Goal: Task Accomplishment & Management: Manage account settings

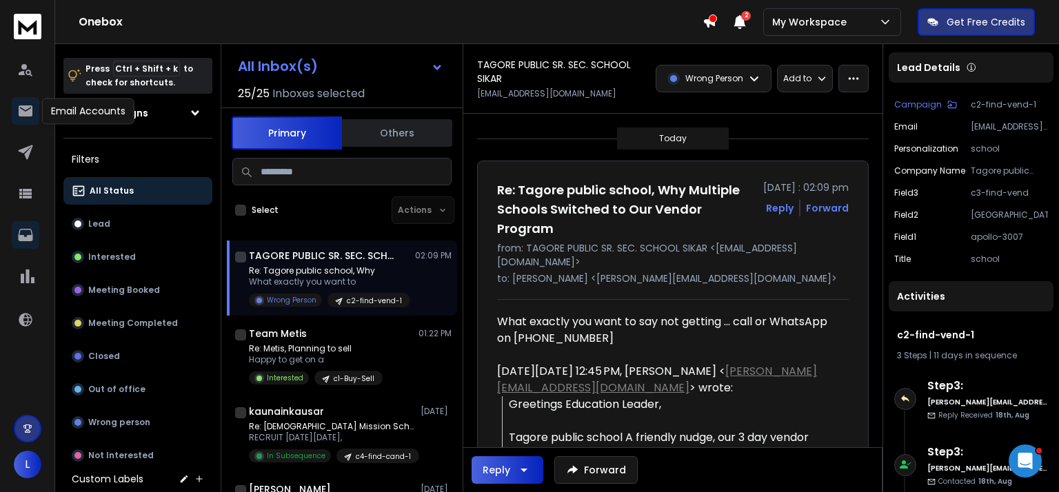
click at [19, 112] on icon at bounding box center [26, 110] width 14 height 11
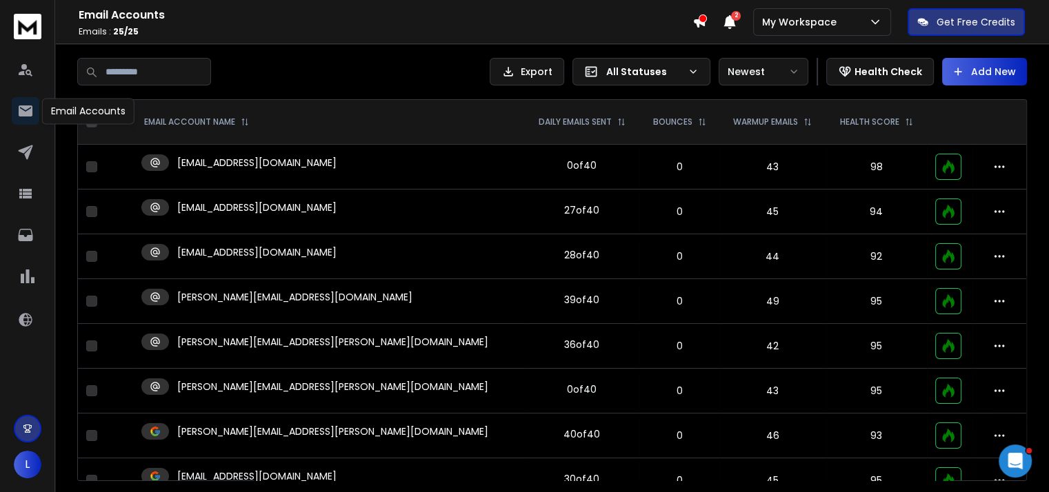
click at [17, 112] on icon at bounding box center [25, 111] width 17 height 17
click at [324, 74] on div at bounding box center [279, 72] width 404 height 28
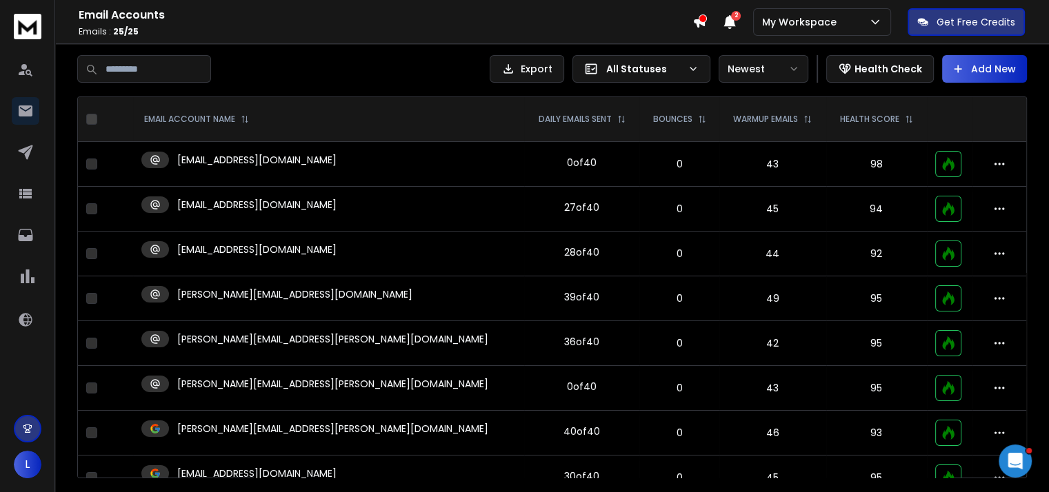
drag, startPoint x: 1023, startPoint y: 177, endPoint x: 389, endPoint y: 6, distance: 656.3
click at [389, 6] on div "Email Accounts Emails : 25 / 25 2 My Workspace Get Free Credits" at bounding box center [524, 22] width 1049 height 44
click at [381, 71] on div at bounding box center [279, 69] width 404 height 28
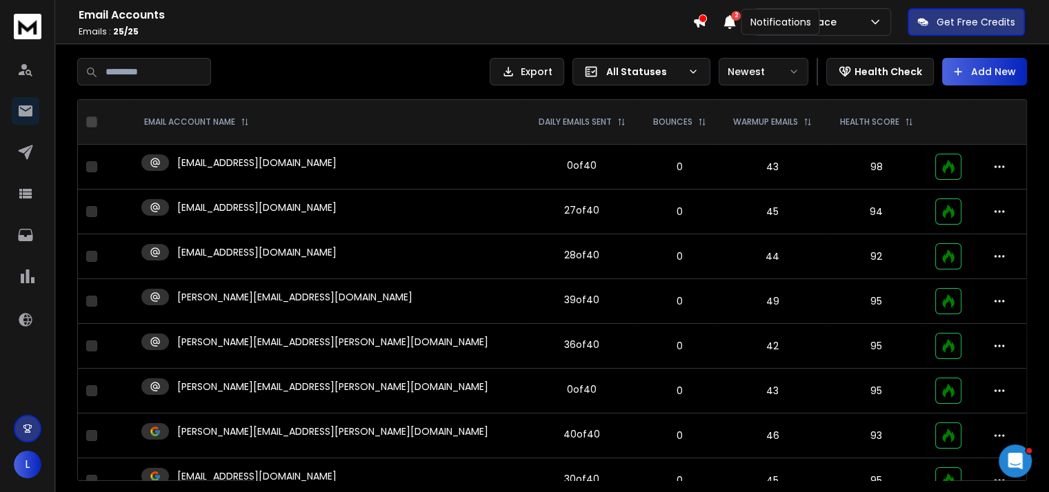
click at [731, 22] on icon at bounding box center [729, 21] width 12 height 14
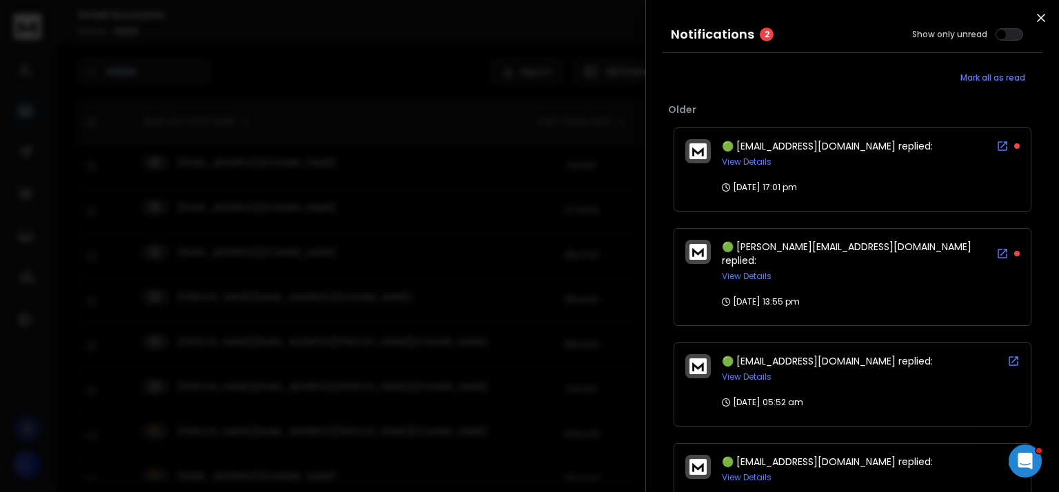
click at [1038, 17] on icon "button" at bounding box center [1041, 17] width 7 height 7
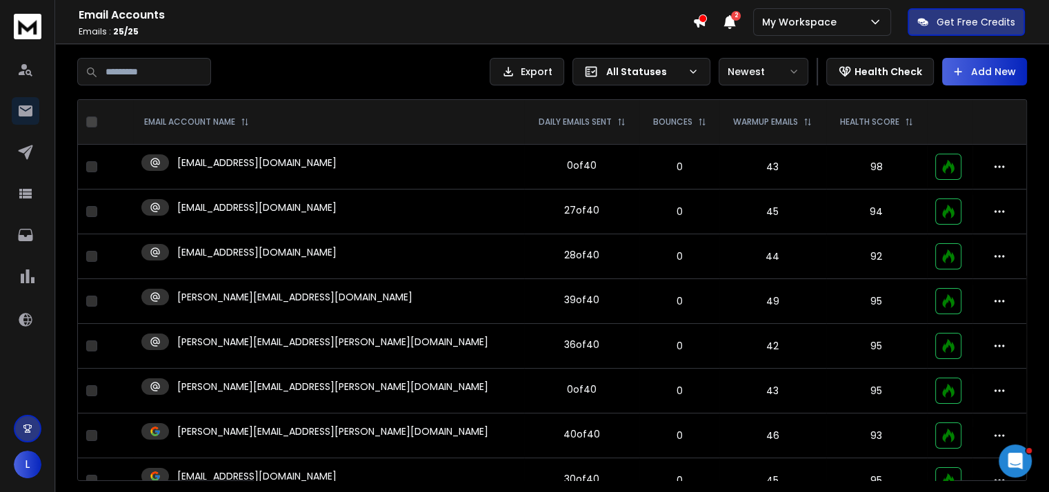
click at [401, 14] on h1 "Email Accounts" at bounding box center [386, 15] width 614 height 17
click at [30, 236] on icon at bounding box center [25, 235] width 14 height 12
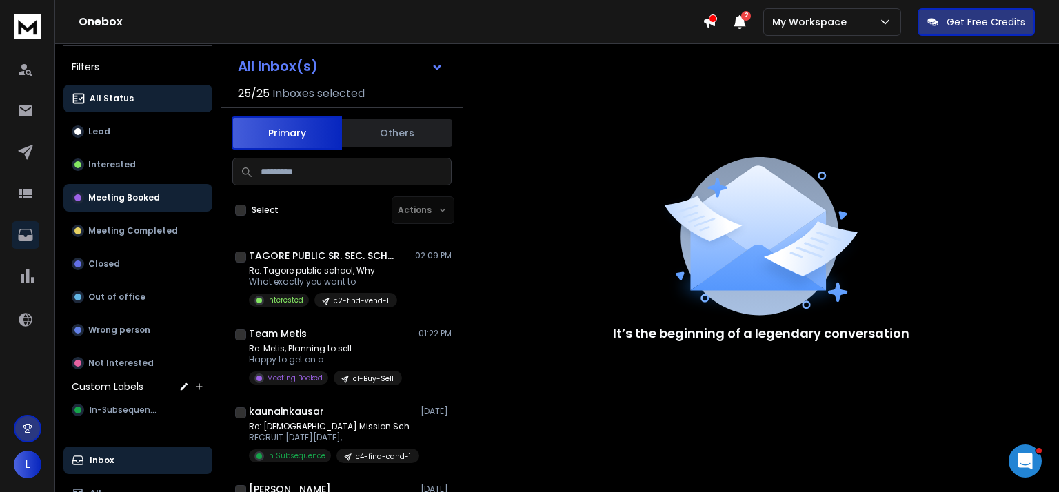
scroll to position [295, 0]
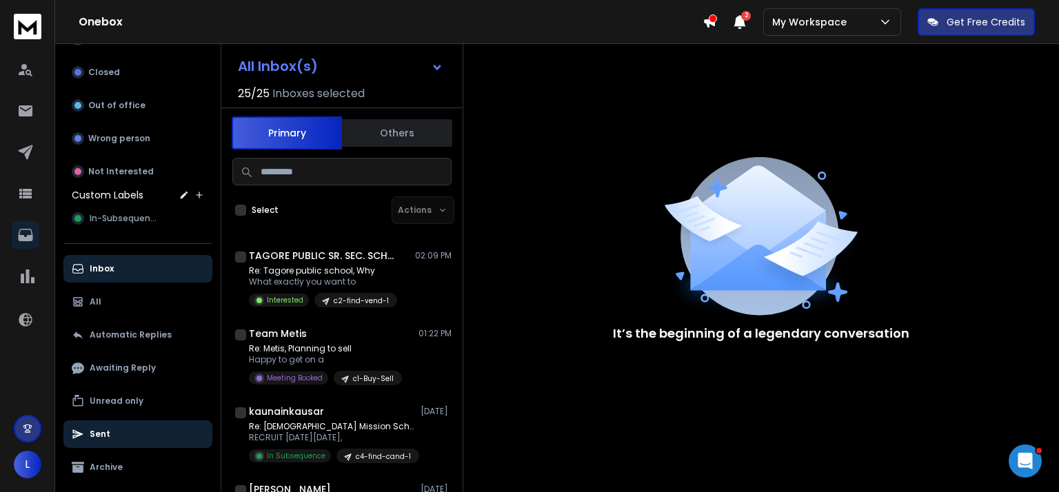
click at [95, 429] on p "Sent" at bounding box center [100, 434] width 21 height 11
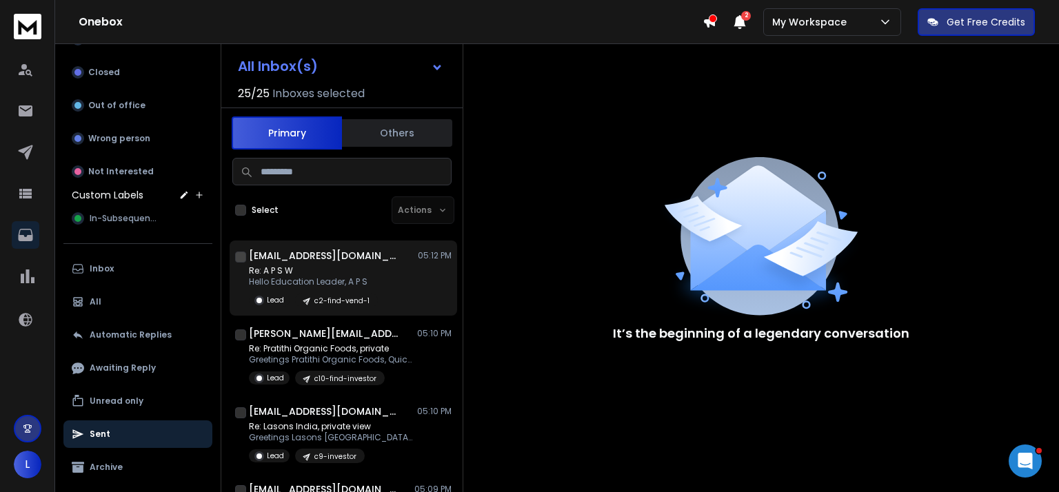
click at [330, 264] on div "[EMAIL_ADDRESS][DOMAIN_NAME] 05:12 PM Re: A P S W Hello Education Leader, A P S…" at bounding box center [350, 278] width 203 height 59
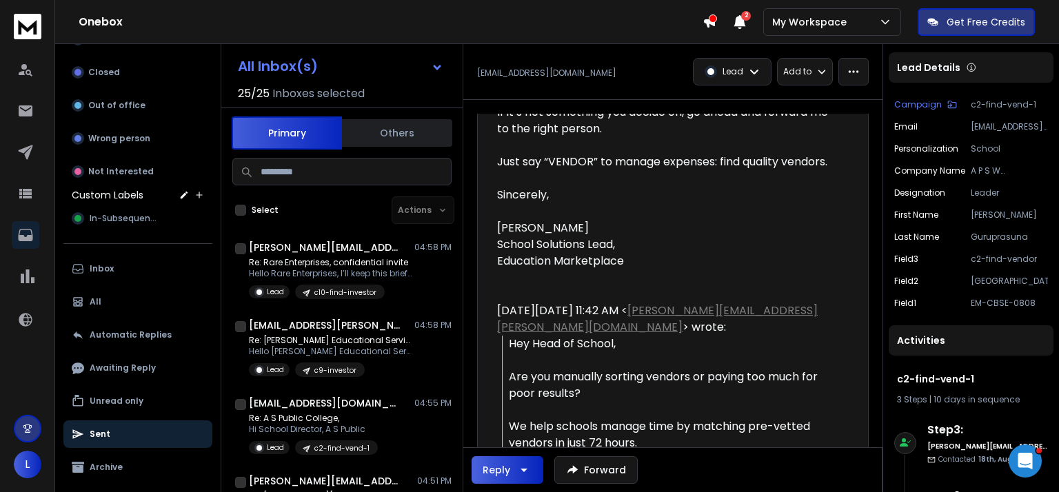
scroll to position [621, 0]
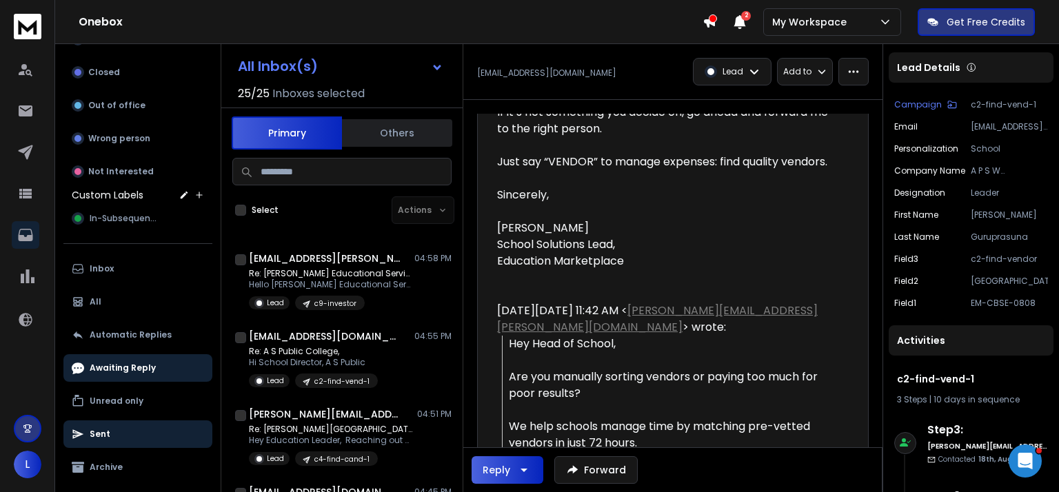
click at [116, 363] on p "Awaiting Reply" at bounding box center [123, 368] width 66 height 11
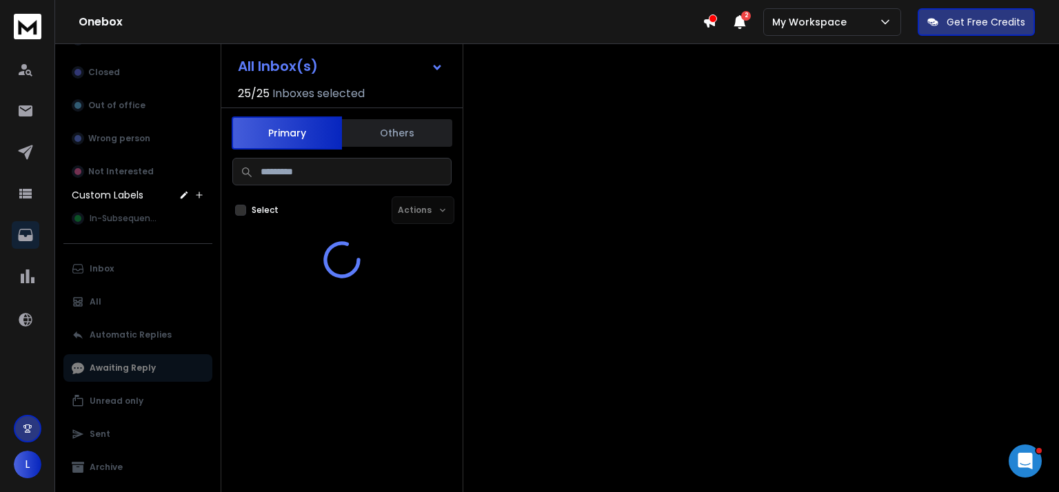
scroll to position [0, 0]
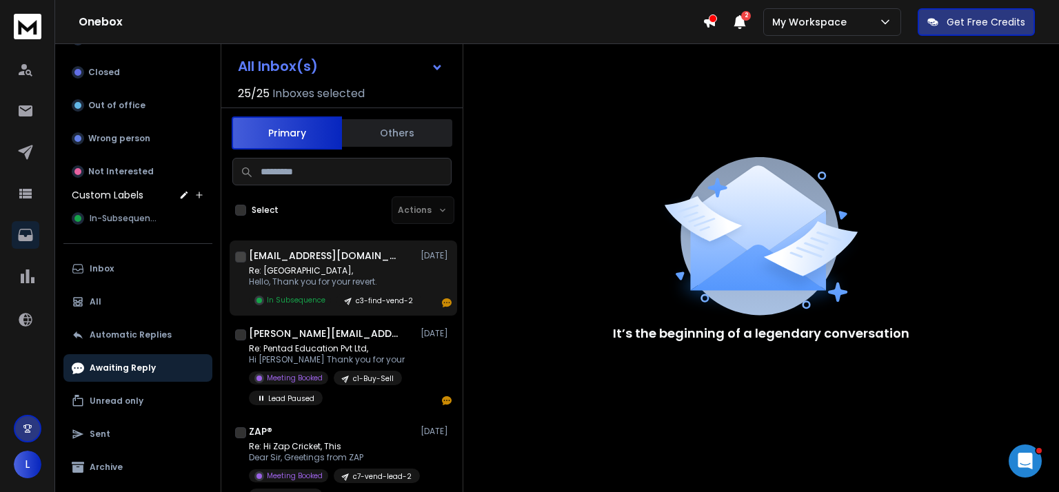
click at [336, 261] on h1 "[EMAIL_ADDRESS][DOMAIN_NAME]" at bounding box center [325, 256] width 152 height 14
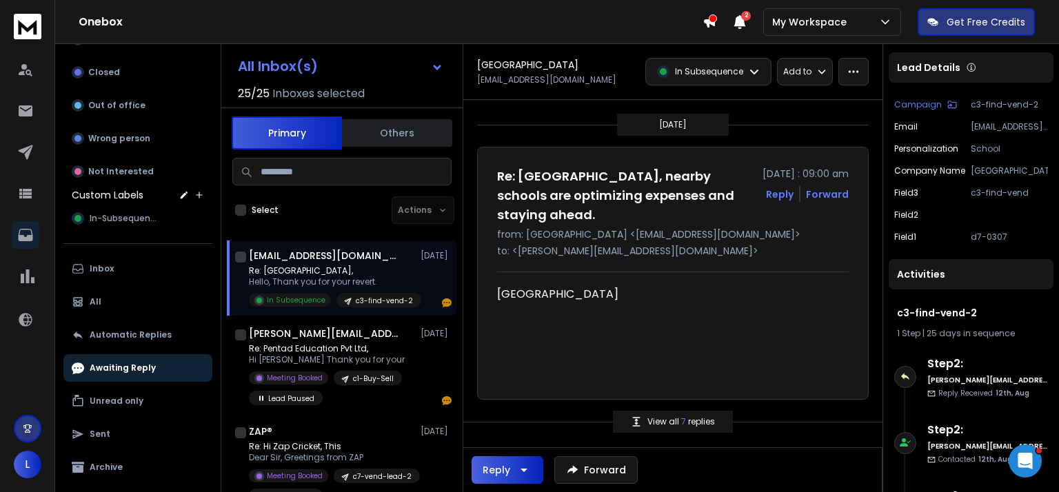
scroll to position [69, 0]
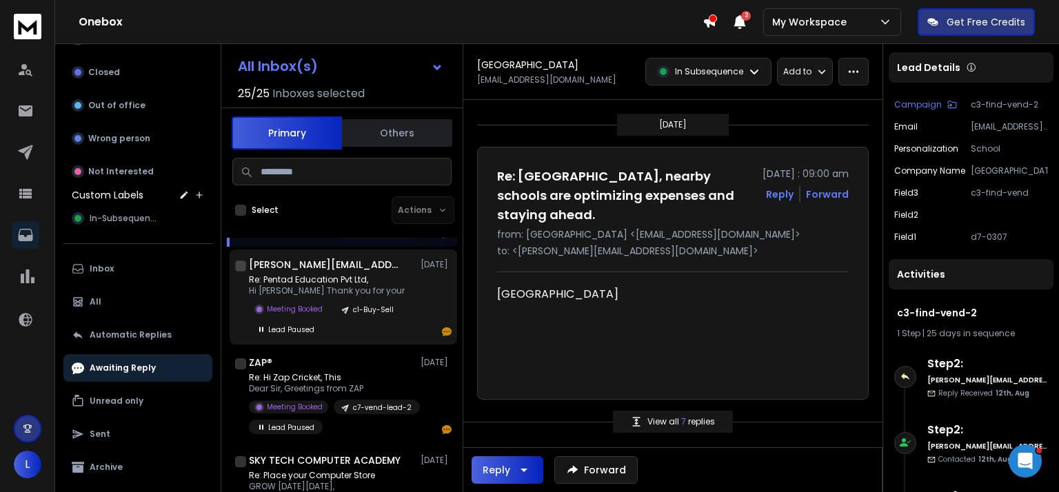
click at [328, 285] on p "Hi [PERSON_NAME] Thank you for your" at bounding box center [331, 290] width 165 height 11
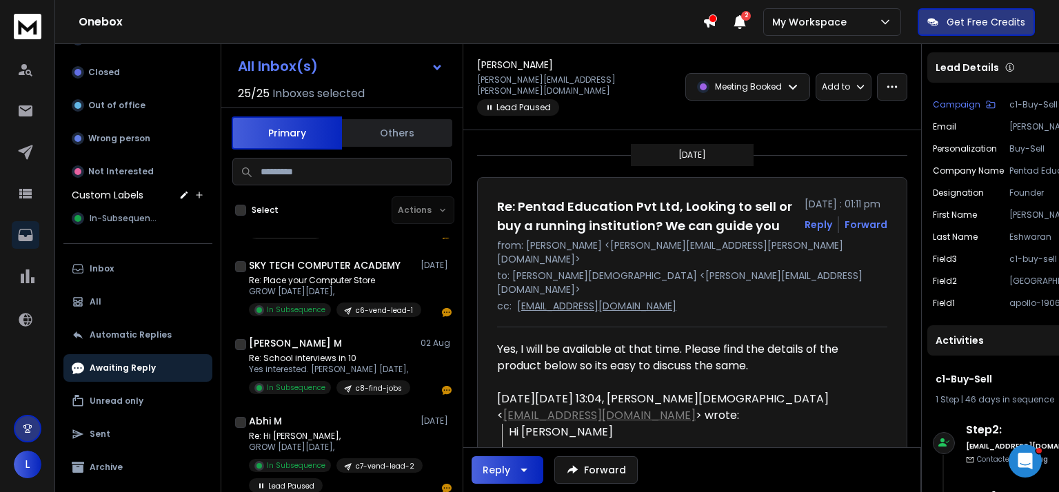
scroll to position [276, 0]
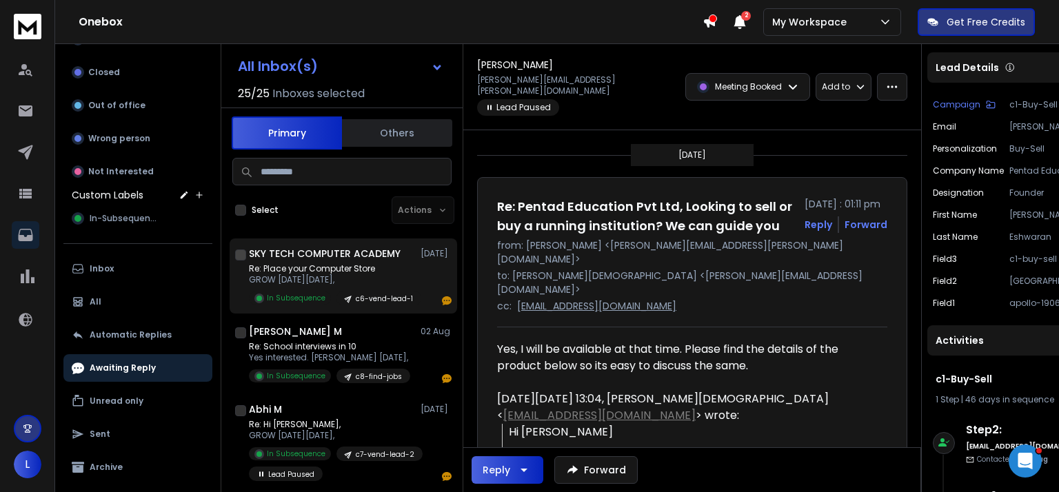
click at [319, 258] on h1 "SKY TECH COMPUTER ACADEMY" at bounding box center [325, 254] width 152 height 14
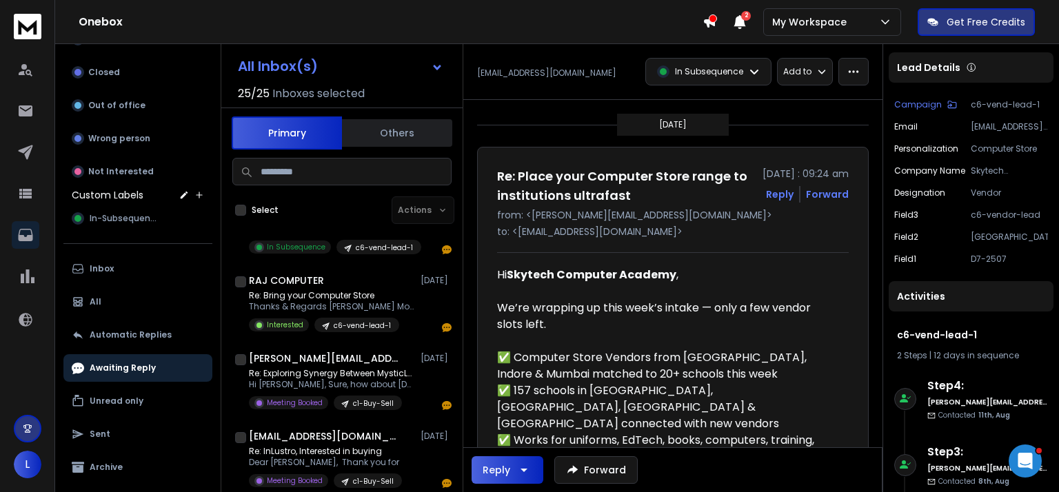
scroll to position [1241, 0]
